Goal: Task Accomplishment & Management: Manage account settings

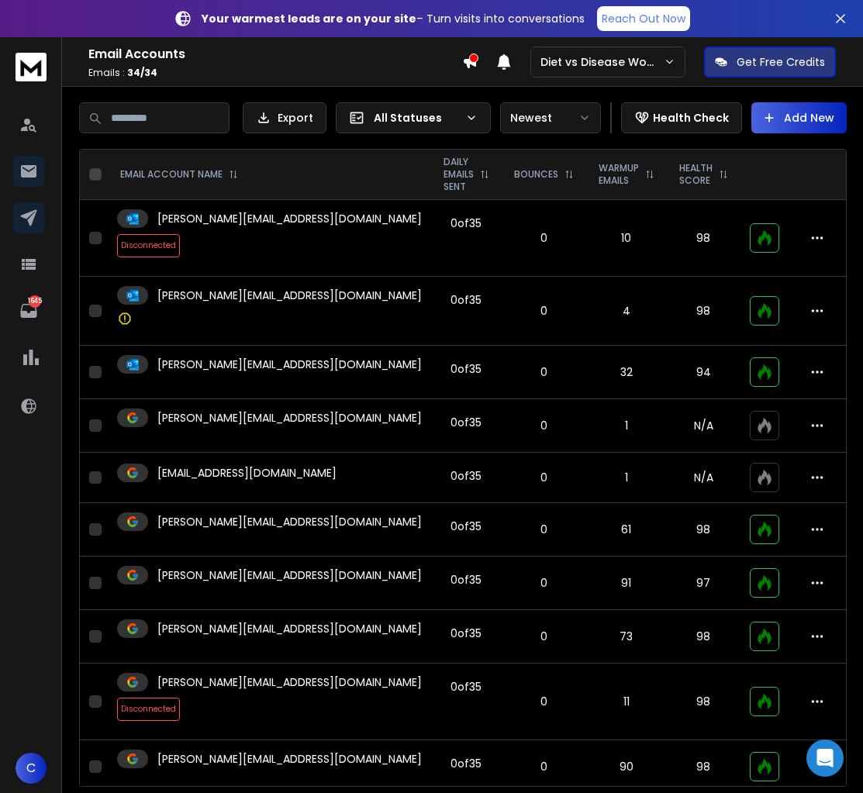
click at [32, 219] on icon at bounding box center [28, 217] width 16 height 16
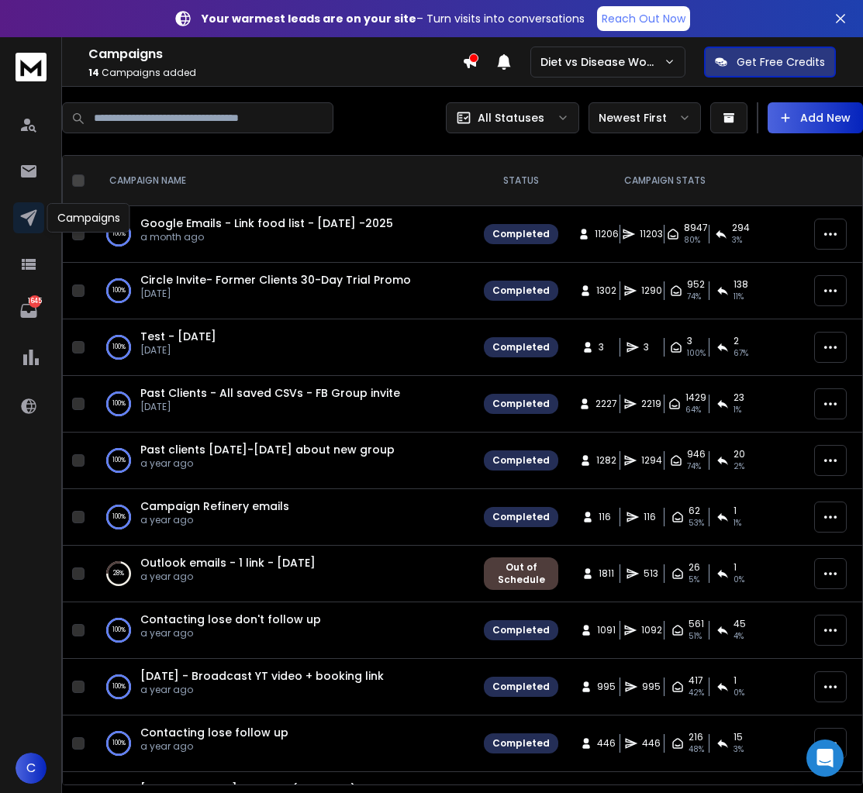
click at [285, 222] on span "Google Emails - Link food list - [DATE] -2025" at bounding box center [266, 223] width 253 height 16
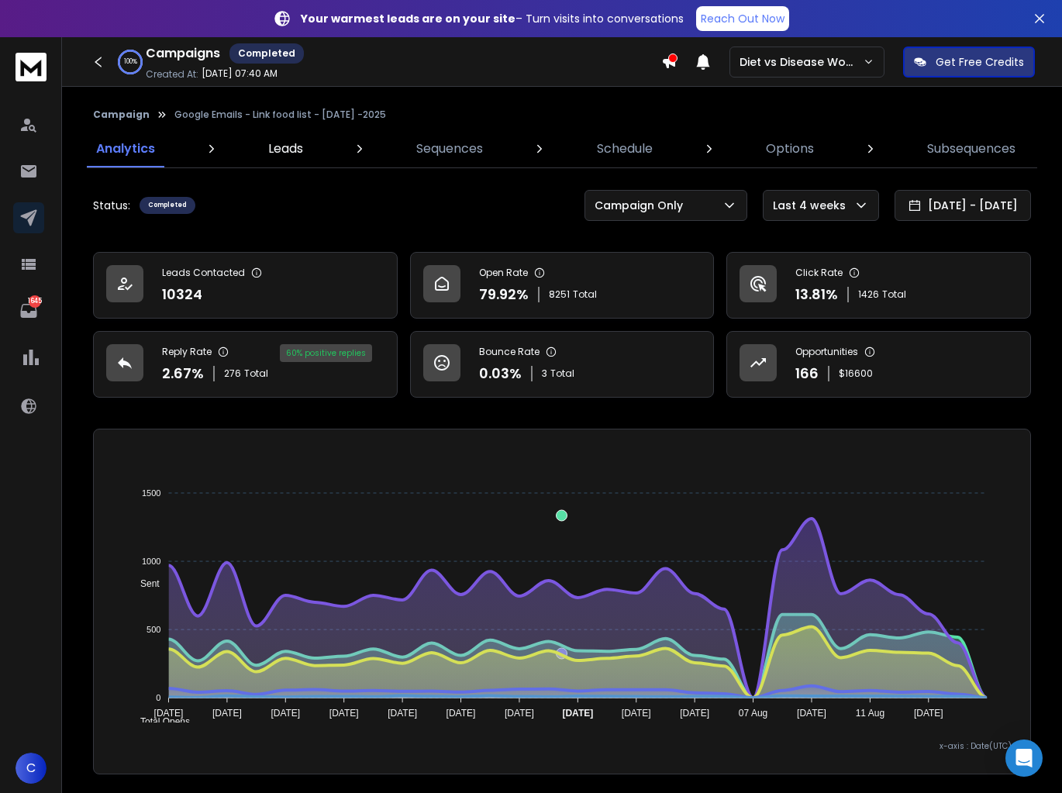
click at [276, 150] on p "Leads" at bounding box center [285, 149] width 35 height 19
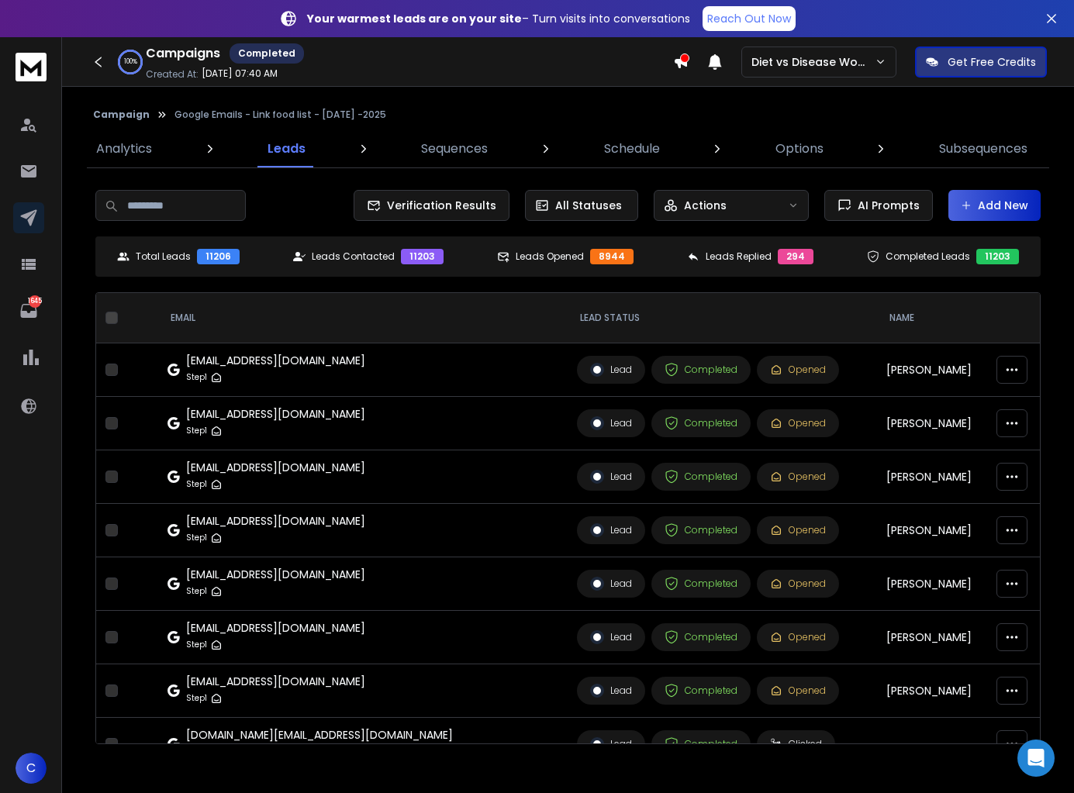
click at [874, 205] on button "Add New" at bounding box center [994, 205] width 92 height 31
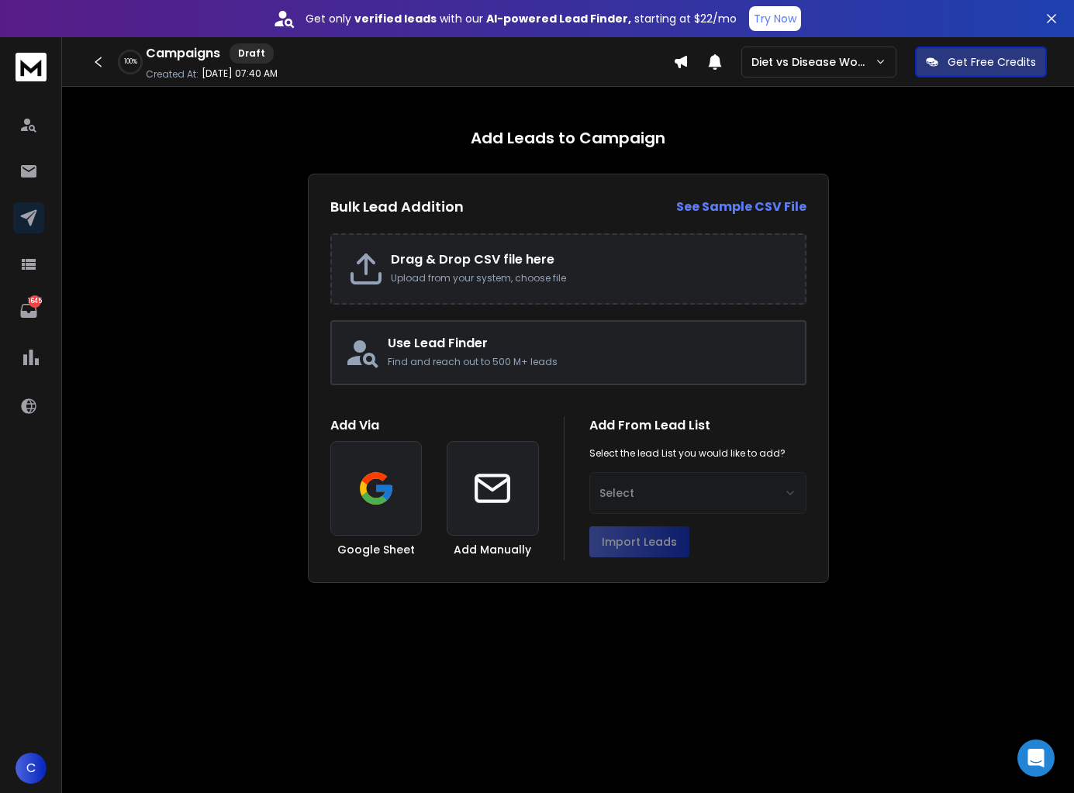
click at [467, 259] on h2 "Drag & Drop CSV file here" at bounding box center [590, 259] width 398 height 19
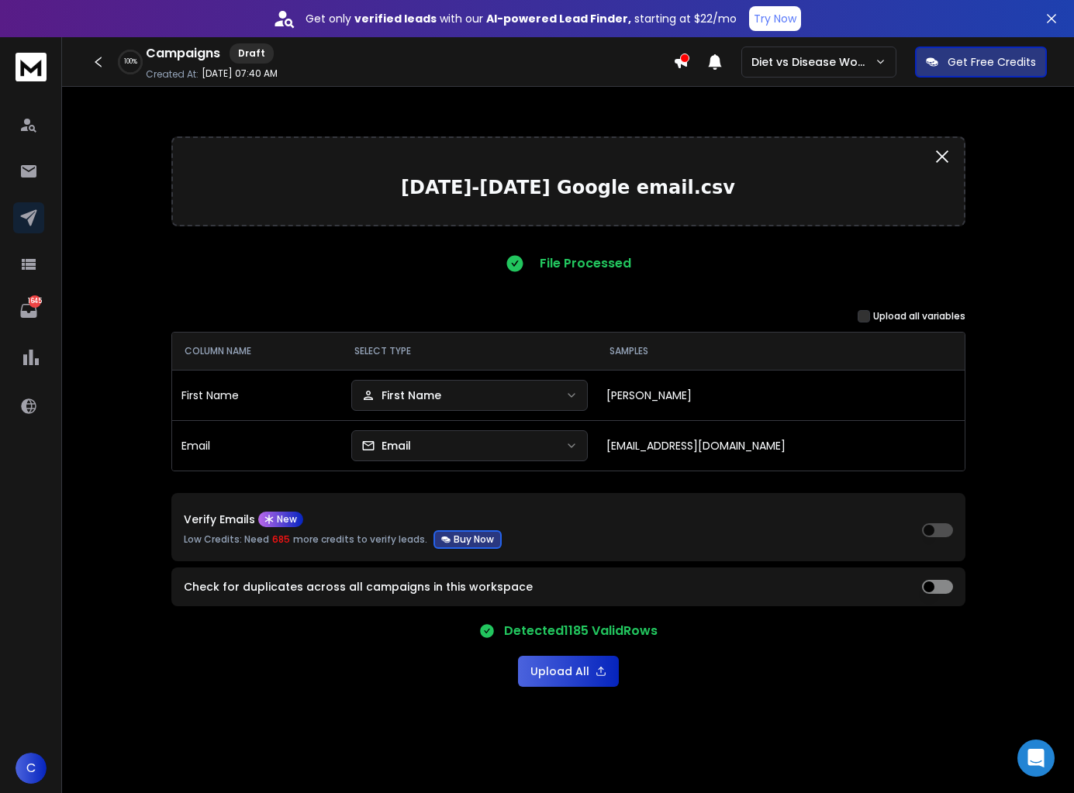
click at [874, 587] on button "Check for duplicates across all campaigns in this workspace" at bounding box center [937, 587] width 31 height 14
click at [560, 657] on button "Upload All" at bounding box center [568, 671] width 101 height 31
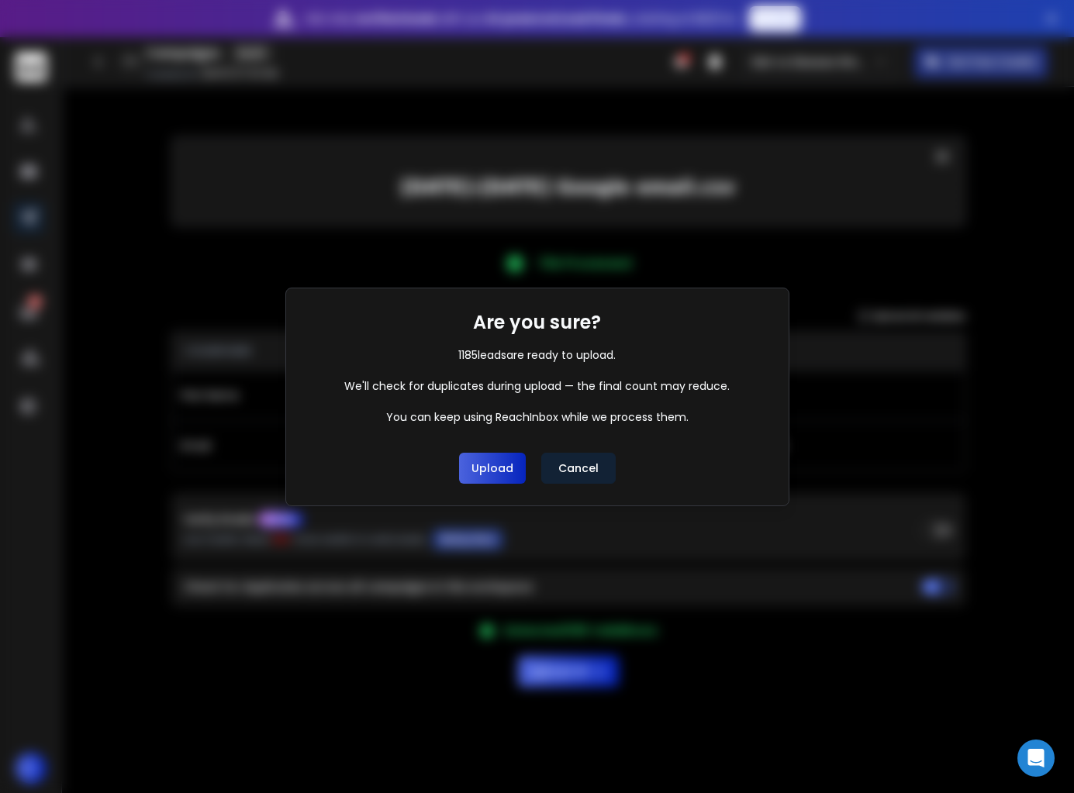
click at [484, 471] on button "Upload" at bounding box center [492, 468] width 67 height 31
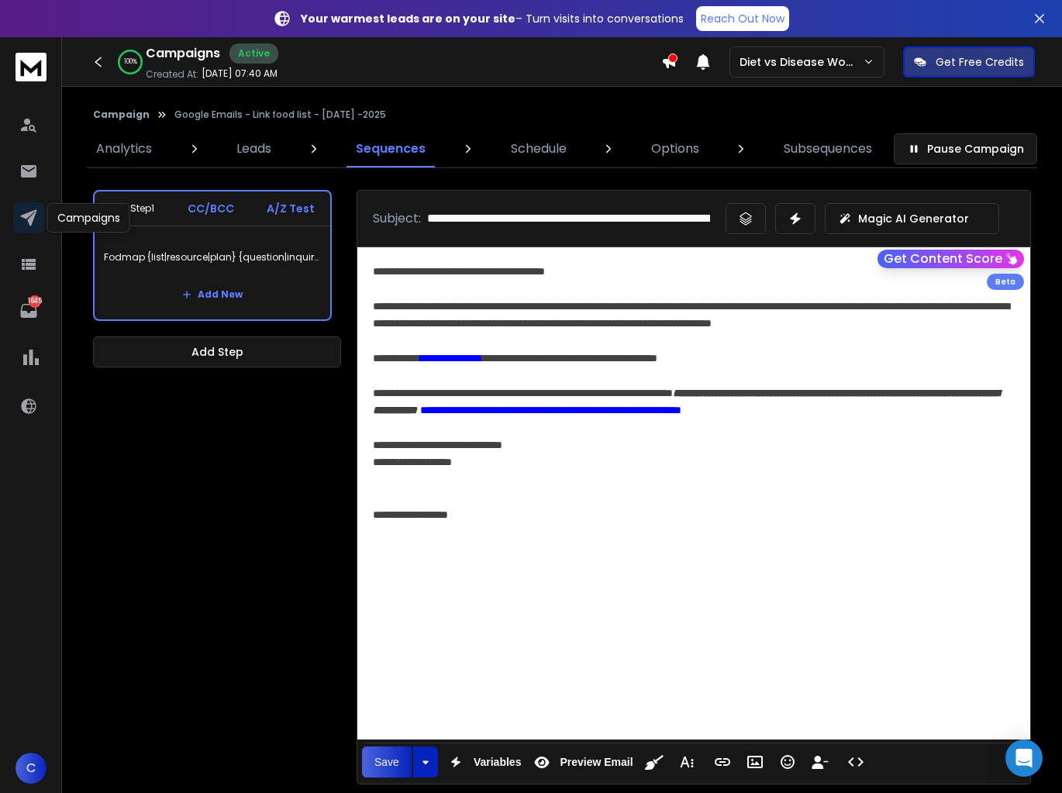
click at [29, 222] on icon at bounding box center [28, 217] width 16 height 16
